Goal: Task Accomplishment & Management: Use online tool/utility

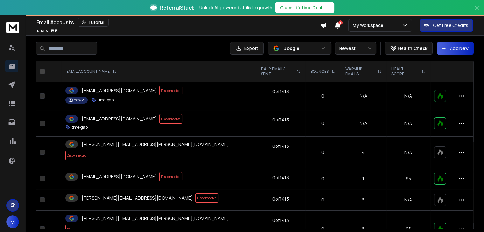
click at [479, 8] on icon "Close banner" at bounding box center [478, 8] width 6 height 6
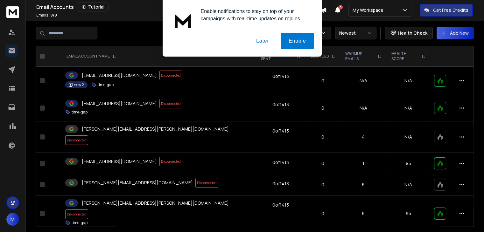
click at [266, 42] on button "Later" at bounding box center [262, 41] width 29 height 16
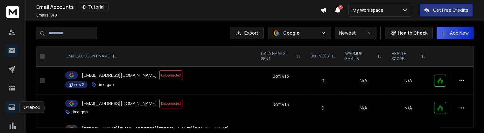
click at [12, 106] on icon at bounding box center [12, 107] width 8 height 8
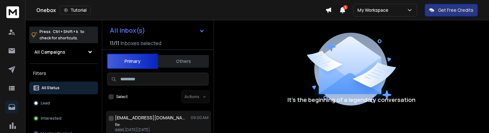
click at [170, 124] on div "Re: dddd On Saturday, Oct 11, 2025 Interested new-pew" at bounding box center [162, 132] width 94 height 19
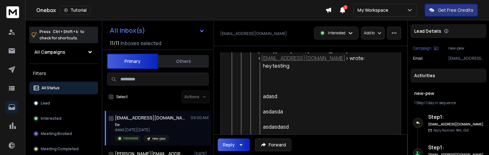
scroll to position [509, 0]
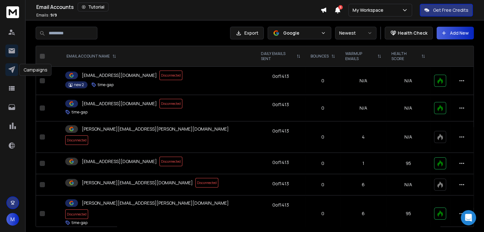
click at [14, 67] on icon at bounding box center [11, 70] width 7 height 7
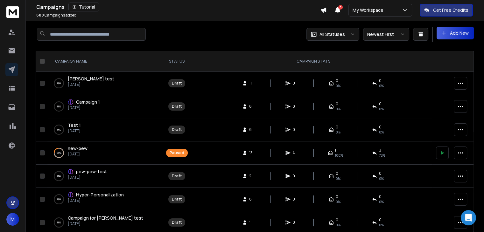
click at [76, 129] on p "[DATE]" at bounding box center [74, 131] width 13 height 5
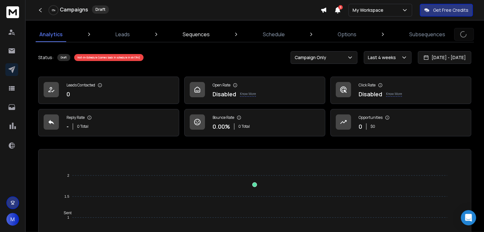
click at [194, 38] on p "Sequences" at bounding box center [196, 35] width 27 height 8
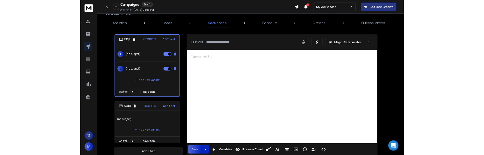
scroll to position [21, 0]
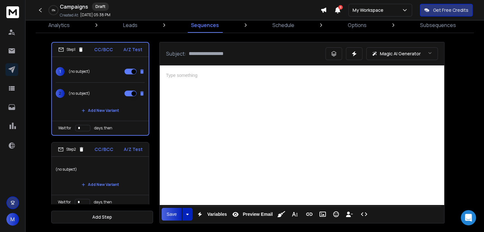
click at [237, 108] on div at bounding box center [302, 135] width 285 height 139
click at [144, 87] on div "1 (no subject) 2 (no subject) Add New Variant" at bounding box center [100, 89] width 97 height 64
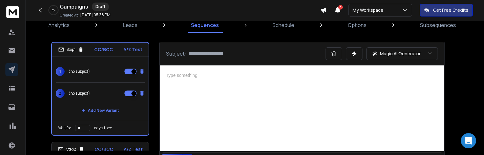
click at [229, 96] on div at bounding box center [302, 109] width 285 height 86
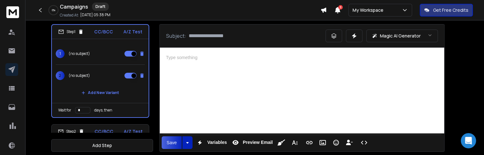
scroll to position [44, 0]
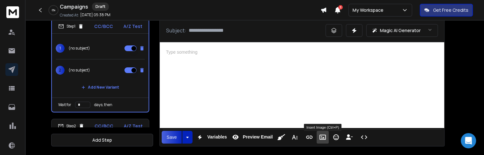
click at [318, 136] on button "Insert Image" at bounding box center [323, 137] width 12 height 13
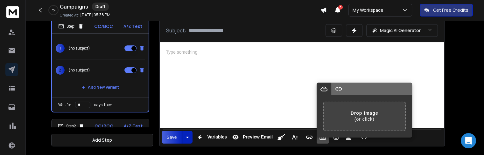
click at [352, 121] on input "file" at bounding box center [365, 117] width 82 height 28
type input "**********"
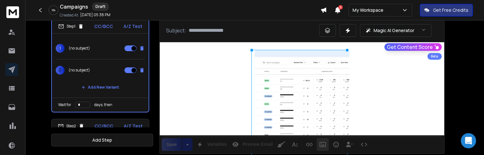
click at [371, 84] on div at bounding box center [302, 104] width 272 height 109
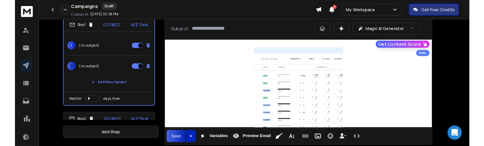
scroll to position [31, 0]
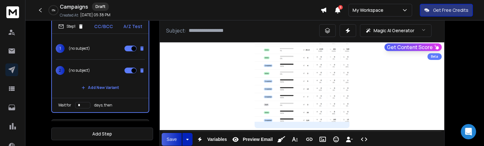
click at [316, 78] on img at bounding box center [302, 73] width 96 height 109
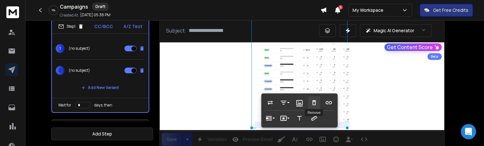
click at [311, 104] on icon "button" at bounding box center [314, 103] width 8 height 8
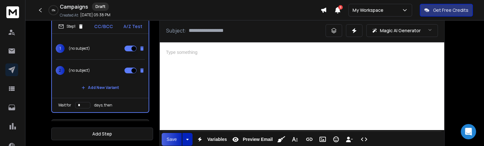
scroll to position [0, 0]
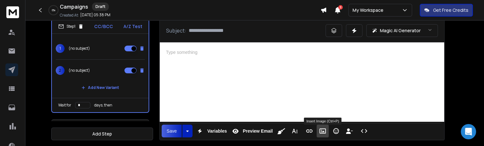
click at [322, 134] on icon "button" at bounding box center [323, 131] width 8 height 8
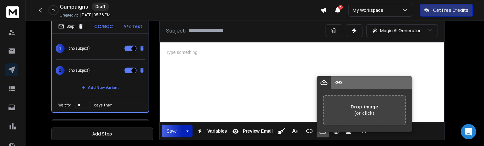
drag, startPoint x: 351, startPoint y: 110, endPoint x: 347, endPoint y: 108, distance: 4.0
click at [350, 109] on input "file" at bounding box center [365, 110] width 82 height 28
type input "**********"
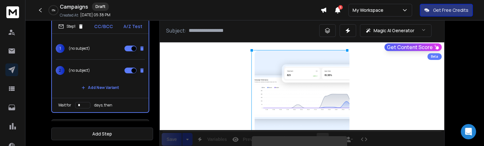
click at [290, 96] on img at bounding box center [302, 91] width 96 height 82
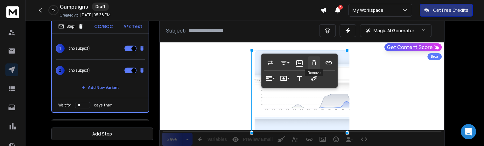
click at [315, 60] on icon "button" at bounding box center [314, 62] width 4 height 5
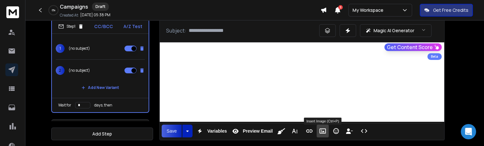
click at [322, 133] on icon "button" at bounding box center [323, 131] width 8 height 8
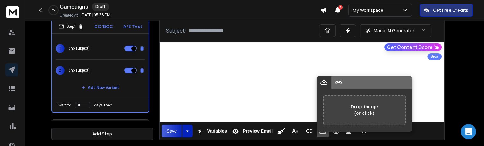
click at [372, 105] on input "file" at bounding box center [365, 110] width 82 height 28
type input "**********"
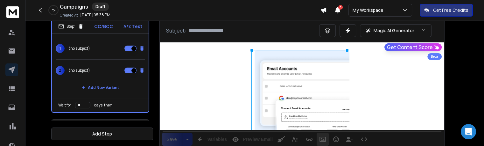
drag, startPoint x: 268, startPoint y: 87, endPoint x: 276, endPoint y: 87, distance: 7.6
click at [269, 87] on img at bounding box center [302, 104] width 96 height 109
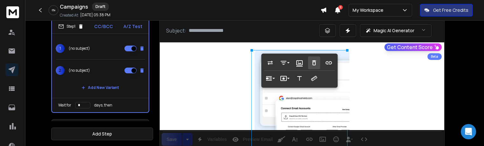
click at [316, 65] on icon "button" at bounding box center [314, 63] width 8 height 8
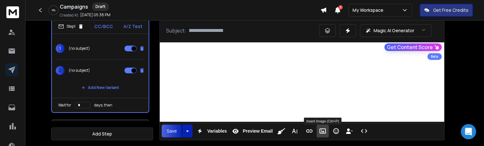
click at [325, 128] on icon "button" at bounding box center [323, 131] width 8 height 8
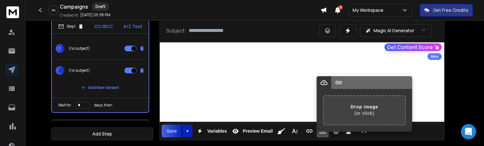
click at [343, 115] on input "file" at bounding box center [365, 110] width 82 height 28
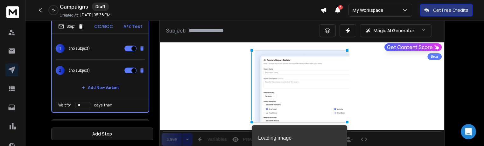
click at [309, 88] on img at bounding box center [302, 86] width 96 height 72
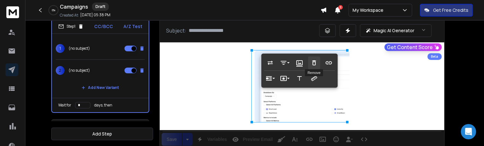
click at [311, 67] on button "Remove" at bounding box center [314, 62] width 12 height 13
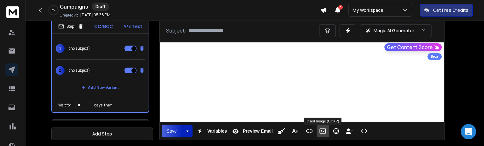
click at [321, 129] on icon "button" at bounding box center [323, 131] width 8 height 8
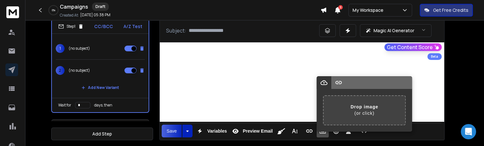
click at [336, 119] on input "file" at bounding box center [365, 110] width 82 height 28
type input "**********"
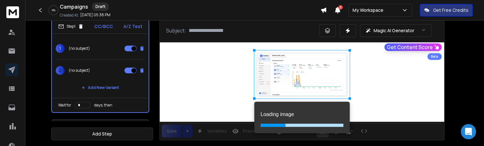
drag, startPoint x: 320, startPoint y: 70, endPoint x: 330, endPoint y: 76, distance: 12.0
click at [320, 69] on img at bounding box center [302, 74] width 96 height 48
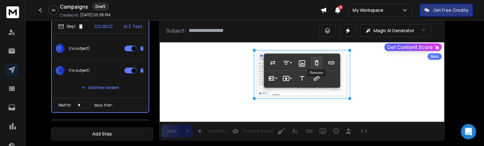
click at [317, 63] on icon "button" at bounding box center [317, 63] width 8 height 8
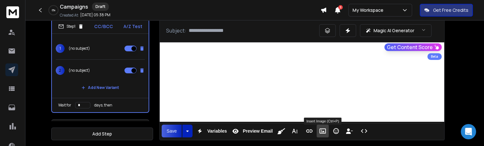
click at [319, 127] on icon "button" at bounding box center [323, 131] width 8 height 8
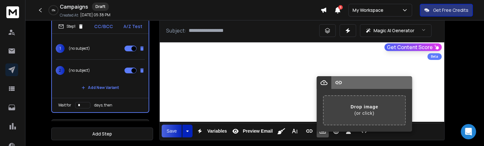
click at [353, 108] on input "file" at bounding box center [365, 110] width 82 height 28
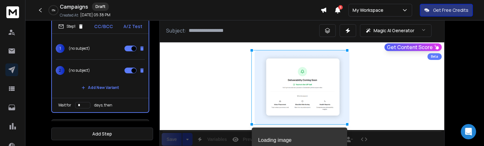
click at [316, 94] on img at bounding box center [302, 87] width 96 height 74
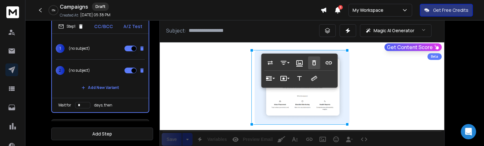
click at [315, 66] on button "Remove" at bounding box center [314, 62] width 12 height 13
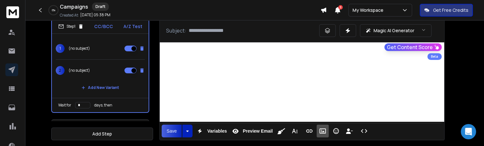
click at [322, 129] on icon "button" at bounding box center [323, 131] width 8 height 8
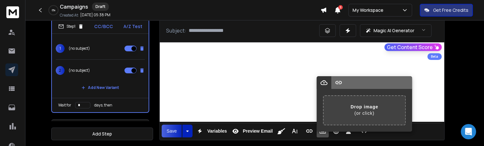
click at [345, 103] on input "file" at bounding box center [365, 110] width 82 height 28
drag, startPoint x: 396, startPoint y: 103, endPoint x: 390, endPoint y: 103, distance: 6.0
click at [390, 103] on input "file" at bounding box center [365, 110] width 82 height 28
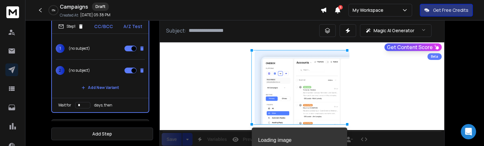
click at [284, 83] on img at bounding box center [302, 87] width 96 height 74
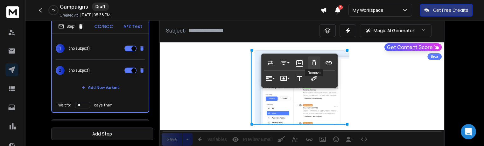
click at [312, 63] on icon "button" at bounding box center [314, 63] width 8 height 8
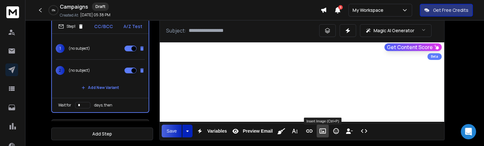
click at [320, 129] on icon "button" at bounding box center [323, 131] width 8 height 8
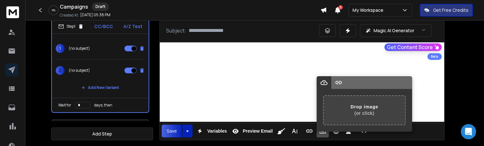
click at [343, 117] on input "file" at bounding box center [365, 110] width 82 height 28
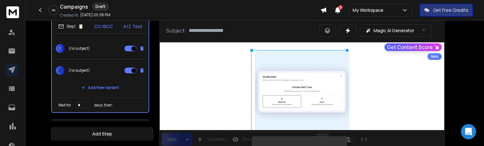
click at [330, 82] on img at bounding box center [302, 91] width 96 height 82
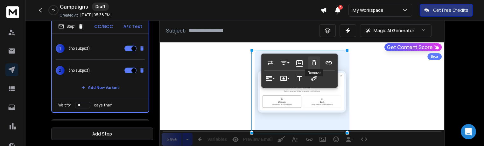
click at [316, 63] on icon "button" at bounding box center [314, 62] width 4 height 5
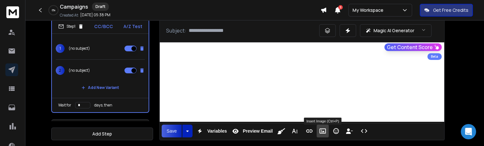
click at [324, 129] on icon "button" at bounding box center [323, 131] width 8 height 8
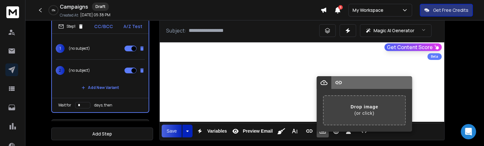
click at [373, 109] on input "file" at bounding box center [365, 110] width 82 height 28
type input "**********"
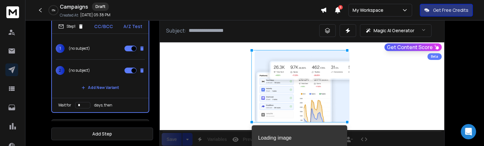
click at [295, 81] on img at bounding box center [302, 86] width 96 height 72
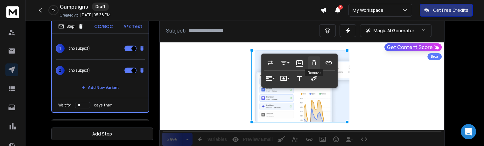
click at [315, 62] on icon "button" at bounding box center [314, 63] width 8 height 8
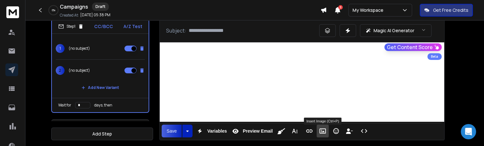
click at [320, 130] on icon "button" at bounding box center [323, 131] width 8 height 8
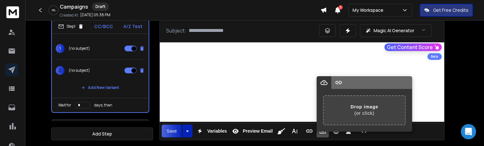
click at [349, 105] on input "file" at bounding box center [365, 110] width 82 height 28
type input "**********"
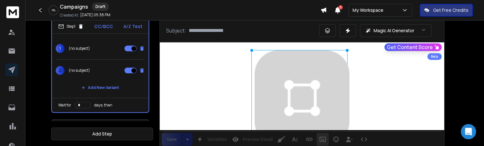
click at [286, 86] on img at bounding box center [302, 97] width 96 height 95
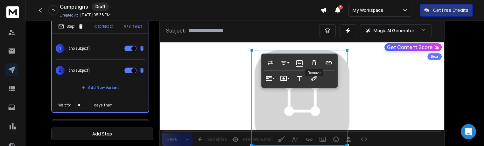
drag, startPoint x: 314, startPoint y: 63, endPoint x: 297, endPoint y: 86, distance: 28.5
click at [314, 63] on icon "button" at bounding box center [314, 63] width 8 height 8
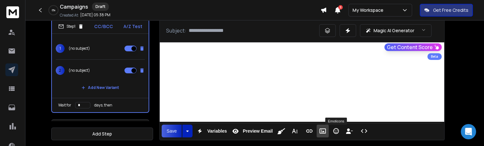
click at [323, 131] on icon "button" at bounding box center [323, 130] width 6 height 5
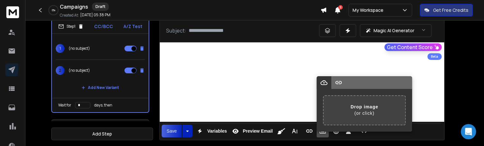
click at [361, 111] on input "file" at bounding box center [365, 110] width 82 height 28
type input "**********"
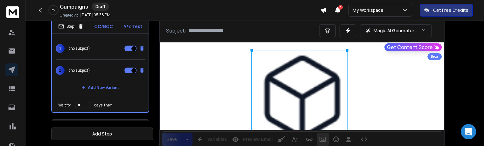
click at [313, 102] on img at bounding box center [302, 97] width 96 height 94
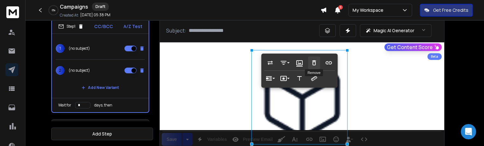
click at [315, 65] on icon "button" at bounding box center [314, 62] width 4 height 5
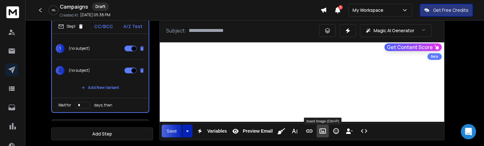
click at [322, 132] on icon "button" at bounding box center [323, 131] width 8 height 8
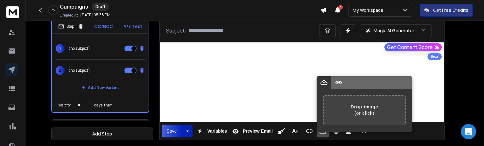
click at [363, 105] on input "file" at bounding box center [365, 110] width 82 height 28
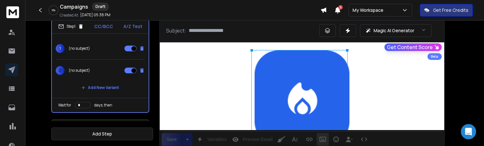
click at [302, 96] on img at bounding box center [302, 97] width 96 height 95
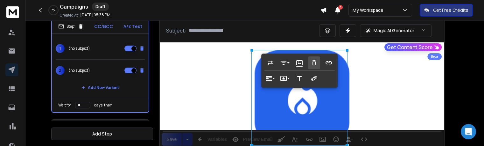
click at [315, 62] on icon "button" at bounding box center [314, 63] width 8 height 8
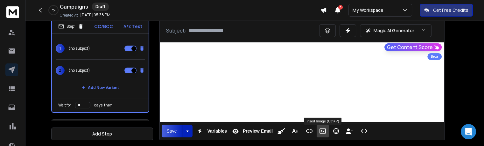
click at [318, 131] on button "Insert Image" at bounding box center [323, 130] width 12 height 13
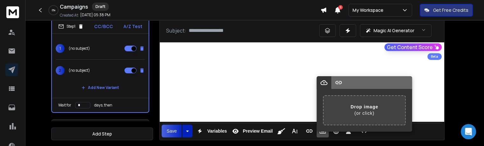
click at [347, 105] on input "file" at bounding box center [365, 110] width 82 height 28
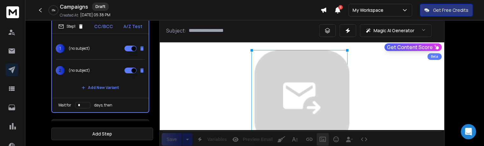
click at [248, 98] on div at bounding box center [302, 97] width 272 height 95
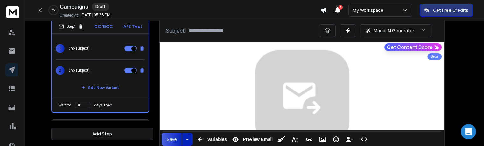
drag, startPoint x: 307, startPoint y: 101, endPoint x: 309, endPoint y: 105, distance: 4.6
click at [307, 101] on img at bounding box center [302, 97] width 96 height 95
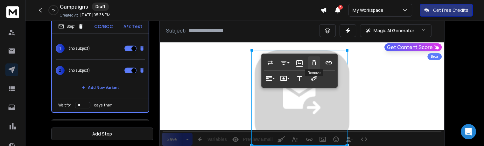
click at [313, 65] on icon "button" at bounding box center [314, 63] width 8 height 8
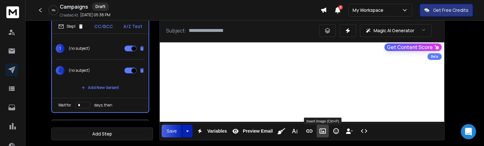
click at [326, 130] on icon "button" at bounding box center [323, 130] width 6 height 5
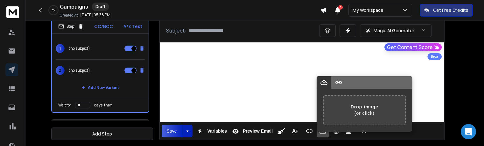
click at [355, 106] on input "file" at bounding box center [365, 110] width 82 height 28
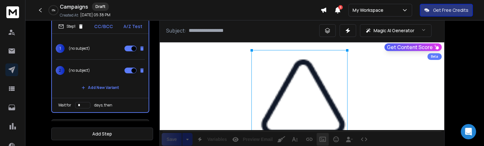
click at [323, 83] on img at bounding box center [302, 97] width 96 height 94
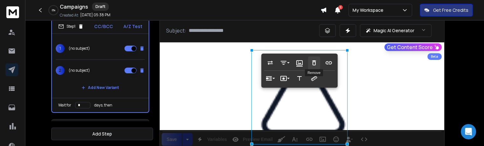
click at [315, 61] on icon "button" at bounding box center [314, 62] width 4 height 5
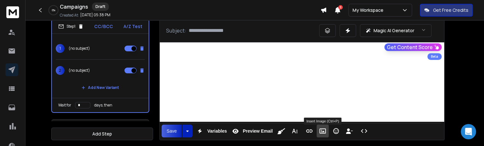
click at [323, 130] on icon "button" at bounding box center [323, 131] width 8 height 8
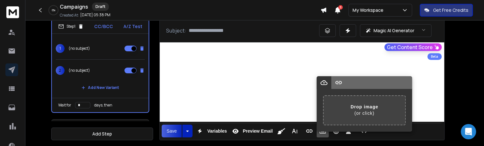
click at [333, 102] on input "file" at bounding box center [365, 110] width 82 height 28
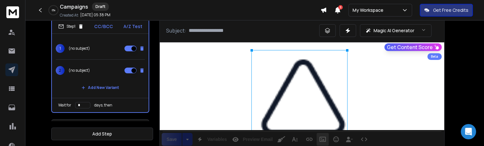
click at [330, 100] on img at bounding box center [302, 97] width 96 height 94
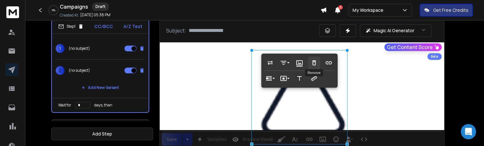
click at [313, 63] on icon "button" at bounding box center [314, 63] width 8 height 8
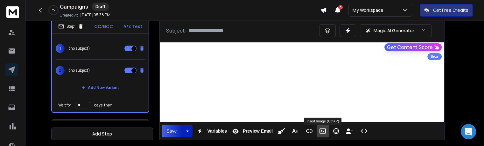
click at [324, 130] on icon "button" at bounding box center [323, 131] width 8 height 8
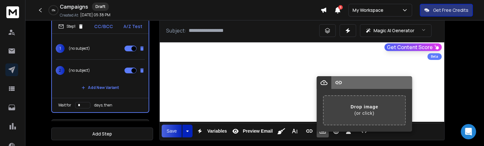
click at [349, 101] on input "file" at bounding box center [365, 110] width 82 height 28
